Goal: Task Accomplishment & Management: Manage account settings

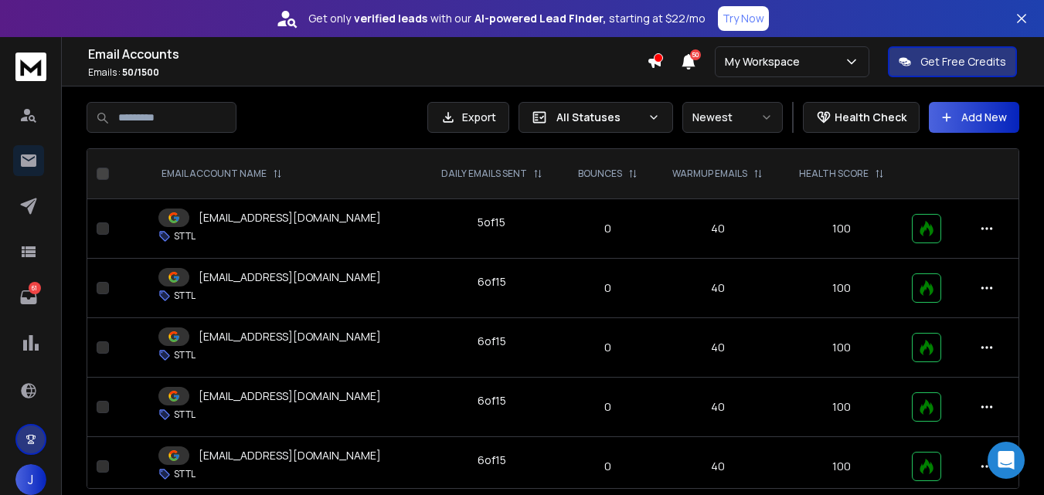
click at [988, 122] on button "Add New" at bounding box center [974, 117] width 90 height 31
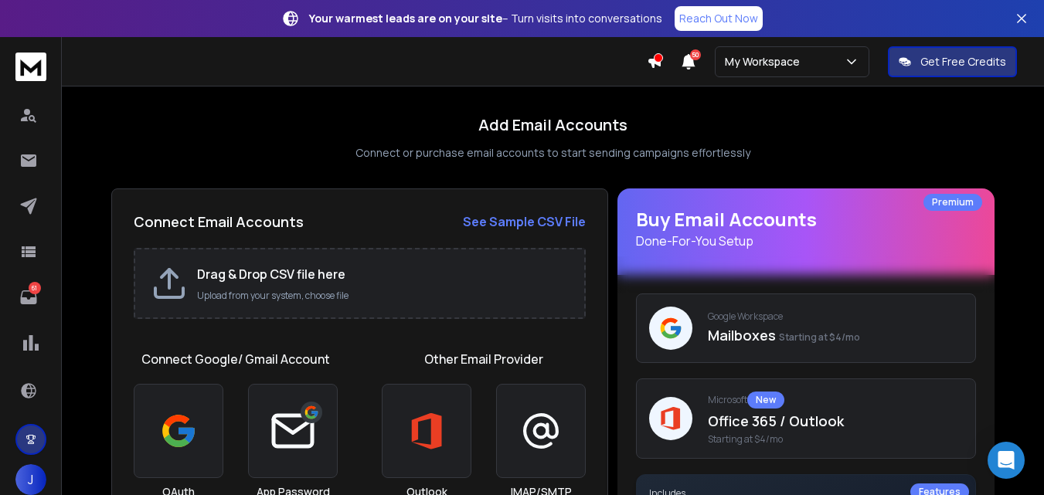
click at [171, 390] on div at bounding box center [179, 431] width 90 height 94
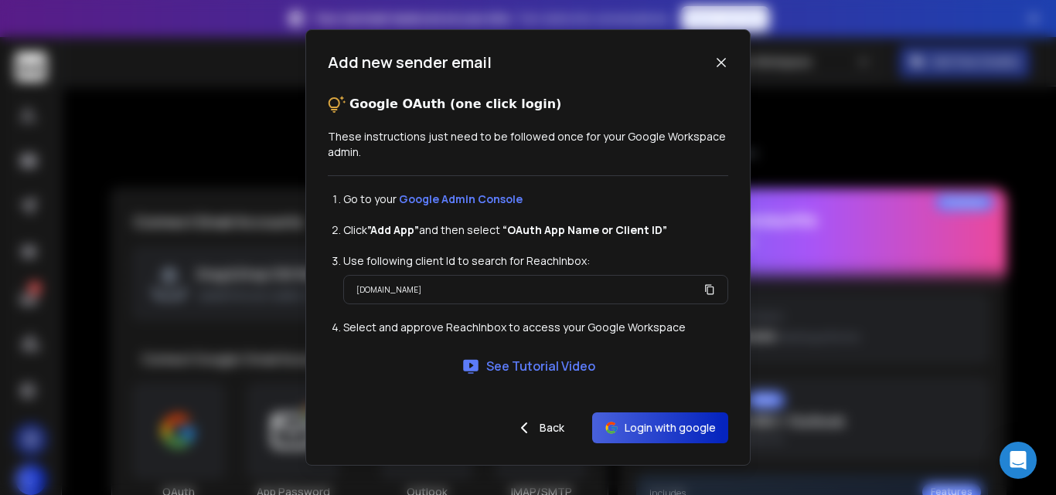
click at [645, 439] on button "Login with google" at bounding box center [660, 428] width 136 height 31
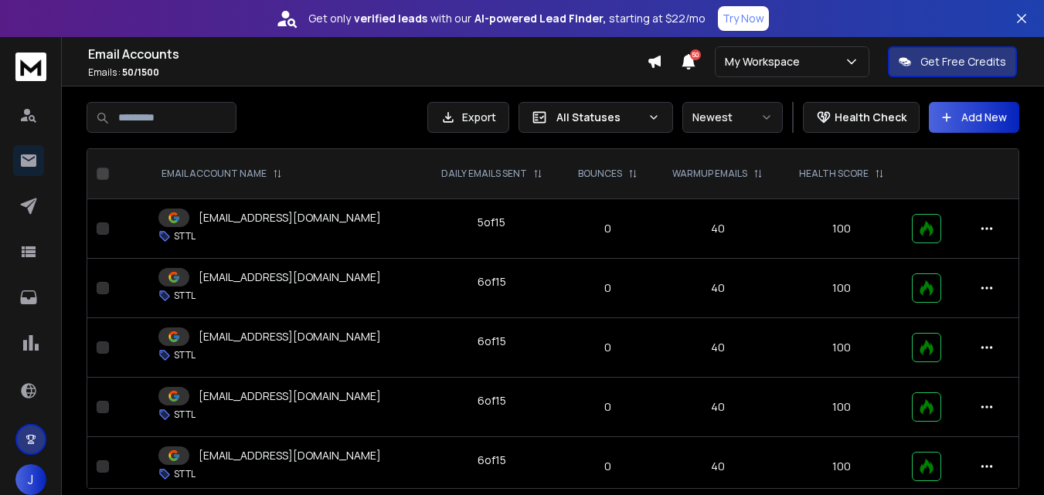
click at [969, 113] on button "Add New" at bounding box center [974, 117] width 90 height 31
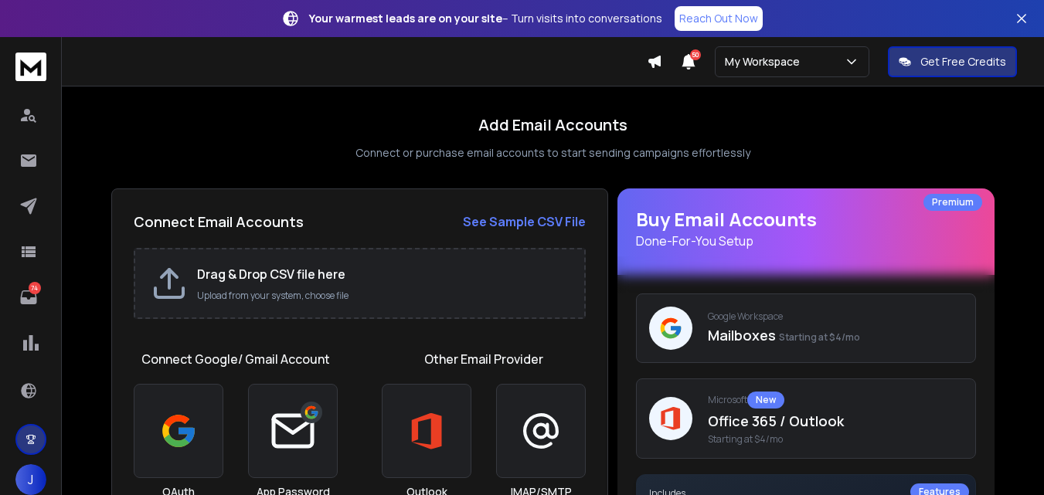
click at [187, 420] on icon at bounding box center [178, 421] width 26 height 12
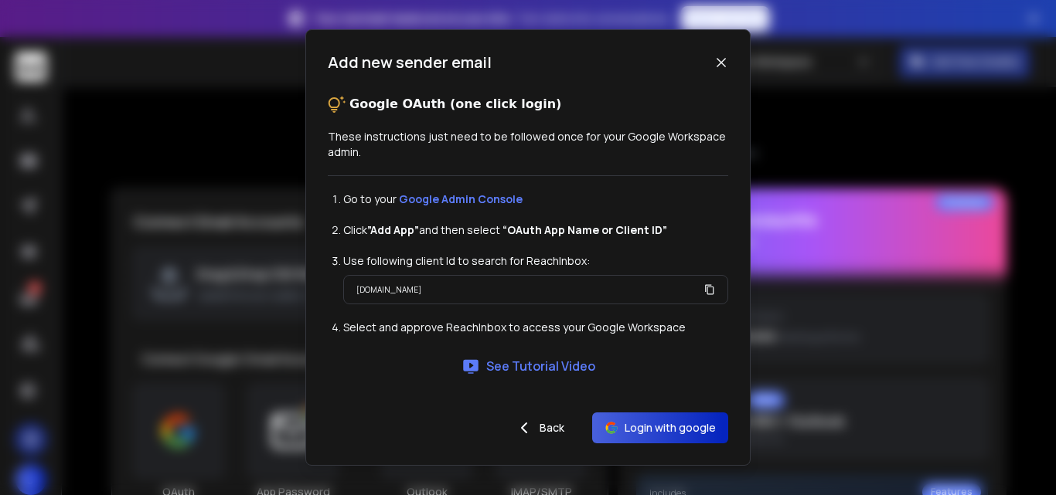
click at [662, 440] on button "Login with google" at bounding box center [660, 428] width 136 height 31
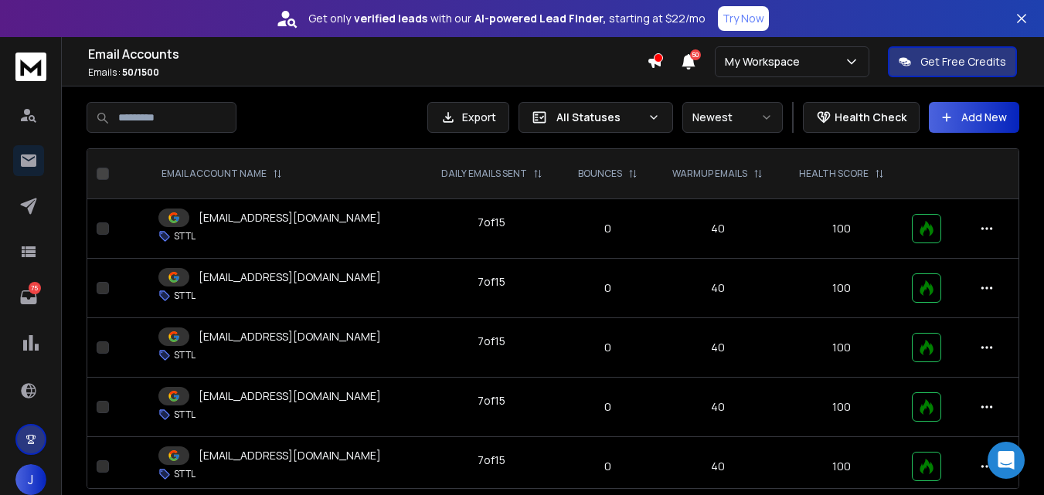
click at [1008, 104] on button "Add New" at bounding box center [974, 117] width 90 height 31
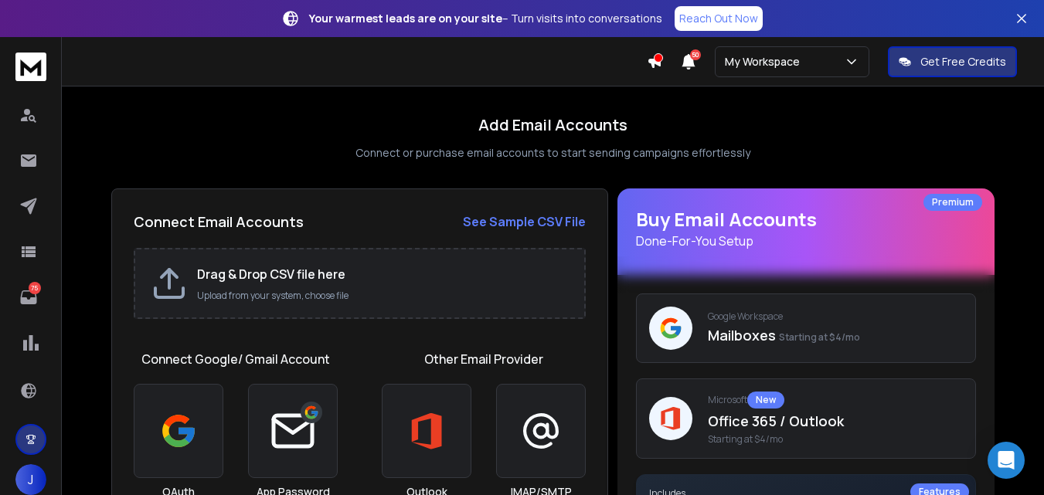
click at [175, 412] on icon at bounding box center [178, 431] width 39 height 46
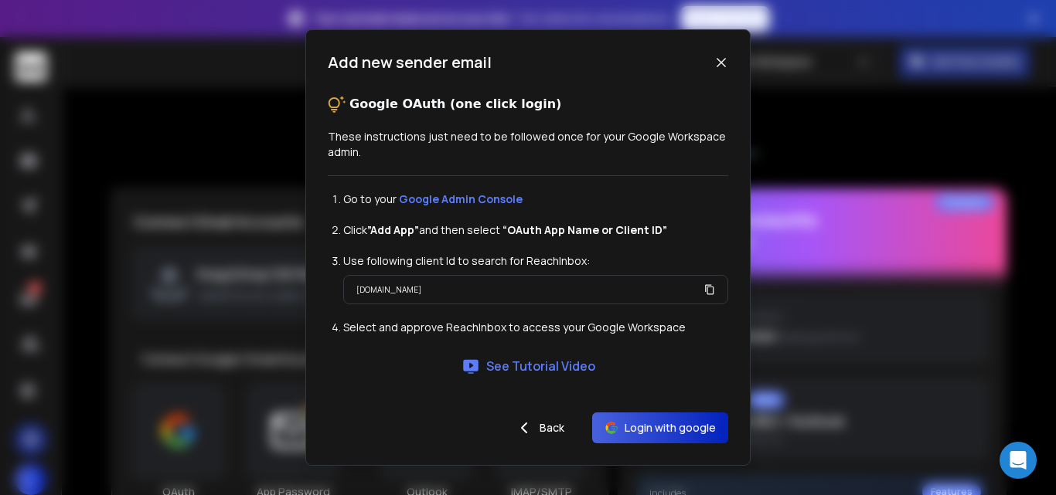
click at [664, 418] on button "Login with google" at bounding box center [660, 428] width 136 height 31
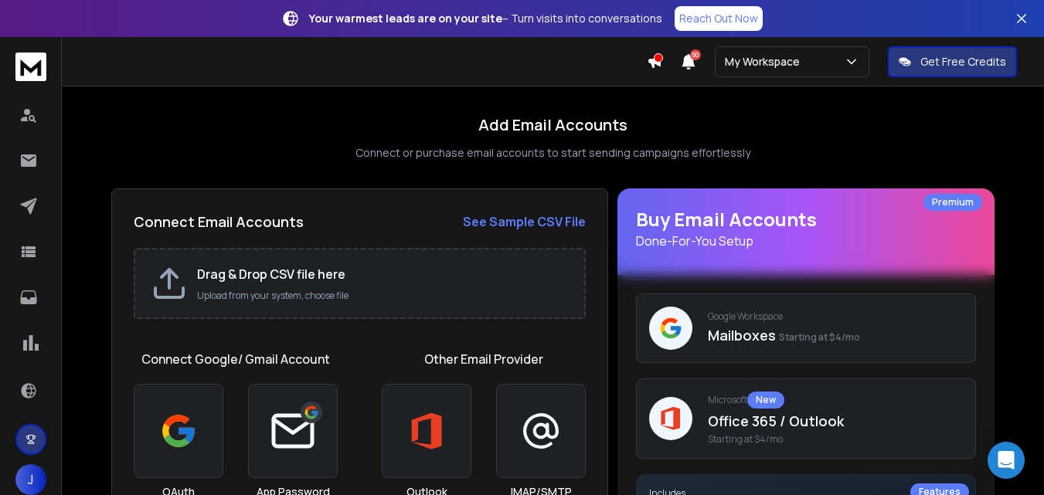
click at [190, 425] on icon at bounding box center [178, 431] width 39 height 46
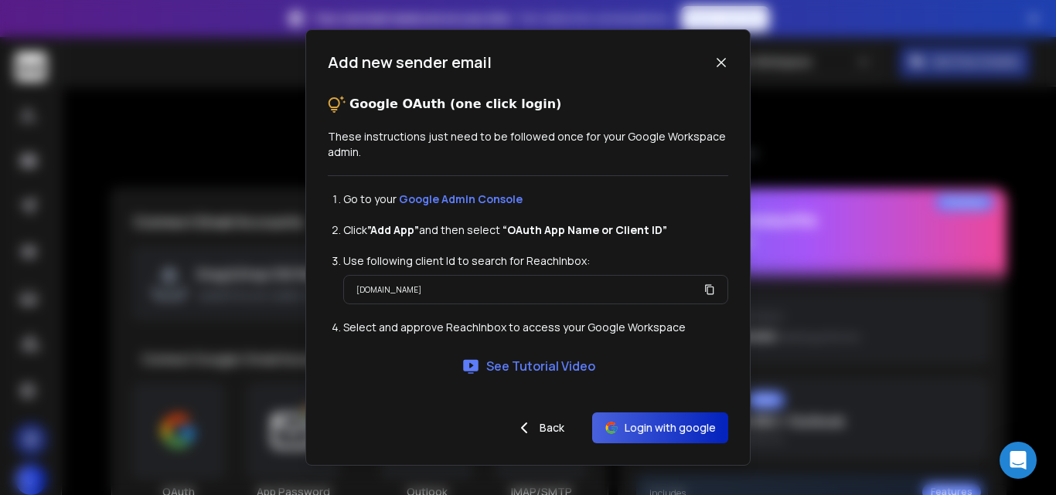
click at [628, 427] on button "Login with google" at bounding box center [660, 428] width 136 height 31
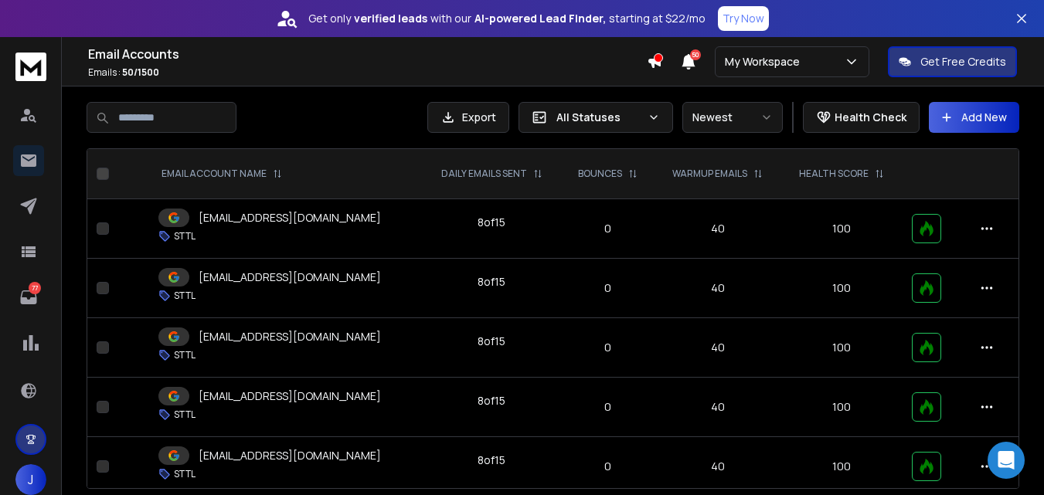
click at [975, 117] on button "Add New" at bounding box center [974, 117] width 90 height 31
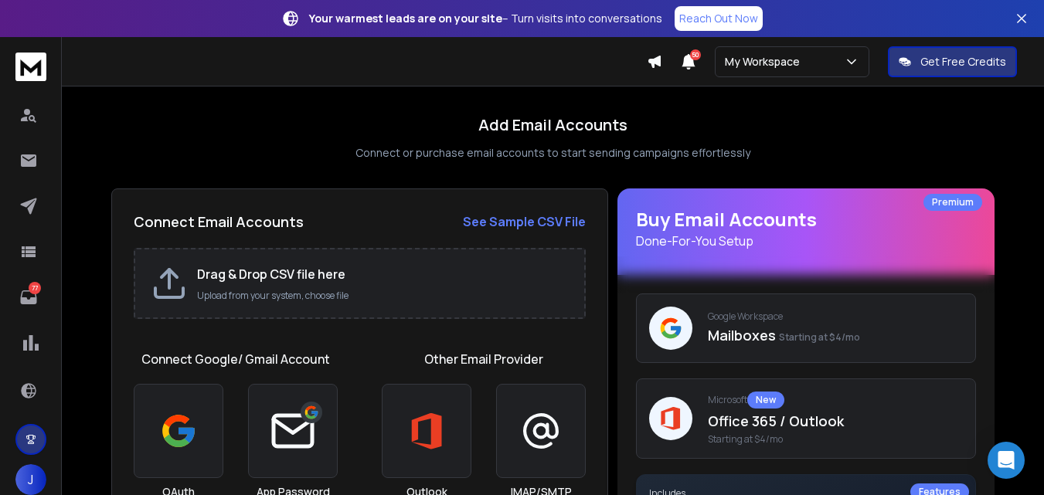
click at [184, 425] on icon at bounding box center [178, 431] width 39 height 46
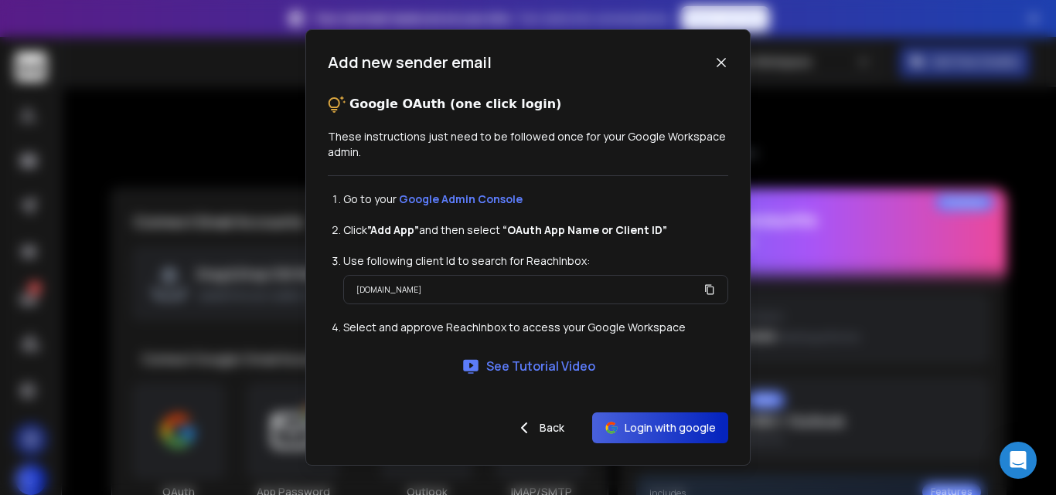
click at [661, 434] on button "Login with google" at bounding box center [660, 428] width 136 height 31
